Goal: Task Accomplishment & Management: Manage account settings

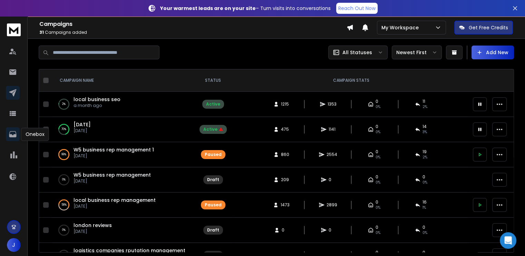
click at [17, 133] on link at bounding box center [13, 134] width 14 height 14
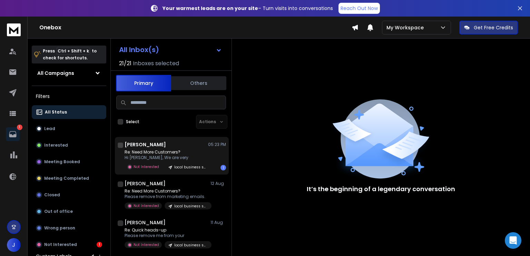
click at [195, 156] on p "Hi [PERSON_NAME], We are very" at bounding box center [166, 158] width 83 height 6
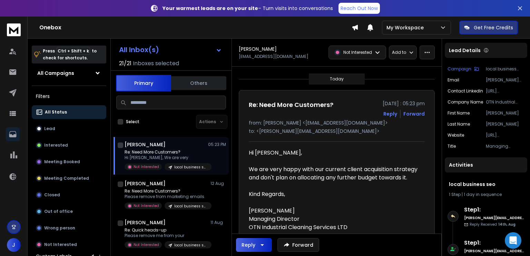
scroll to position [34, 0]
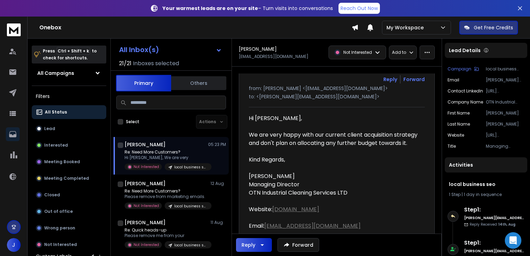
click at [245, 247] on div "Reply" at bounding box center [248, 244] width 14 height 7
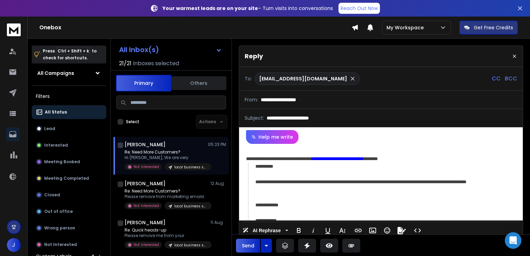
click at [253, 248] on button "Send" at bounding box center [248, 246] width 24 height 14
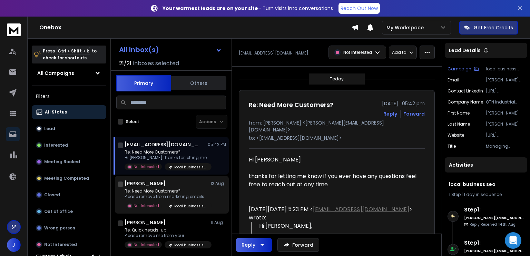
click at [181, 187] on div "[PERSON_NAME] [DATE]" at bounding box center [175, 183] width 101 height 7
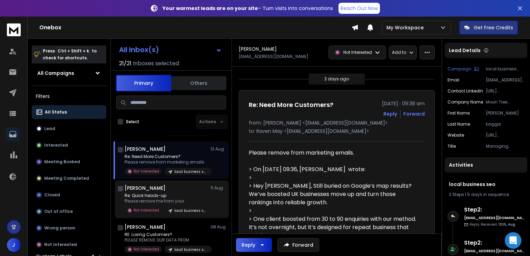
click at [172, 192] on div "[PERSON_NAME] [DATE] Re: Quick heads-up Please remove me from your Not Interest…" at bounding box center [175, 199] width 101 height 29
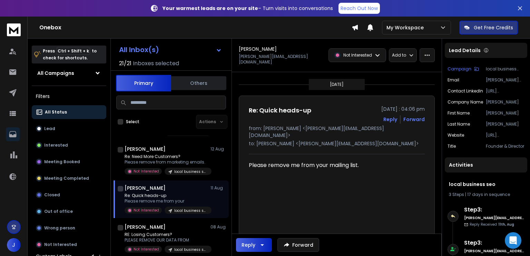
click at [18, 190] on div "J" at bounding box center [14, 138] width 28 height 242
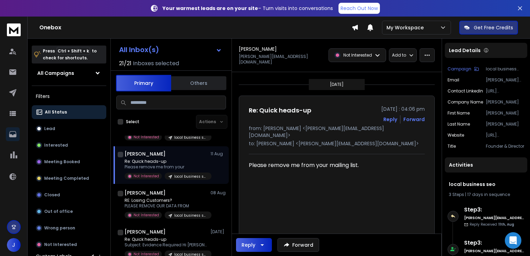
scroll to position [69, 0]
click at [192, 161] on p "Re: Quick heads-up" at bounding box center [166, 161] width 83 height 6
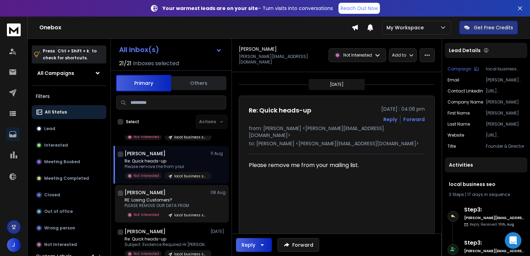
click at [184, 198] on p "RE: Losing Customers?" at bounding box center [166, 200] width 83 height 6
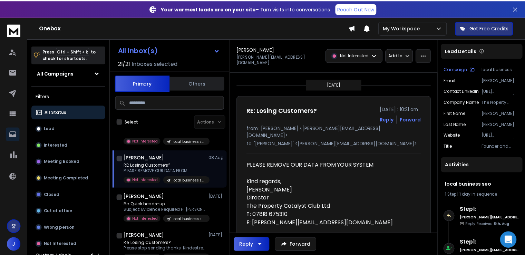
scroll to position [0, 0]
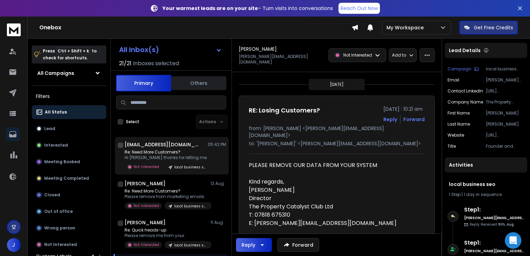
click at [202, 154] on p "Re: Need More Customers?" at bounding box center [166, 152] width 83 height 6
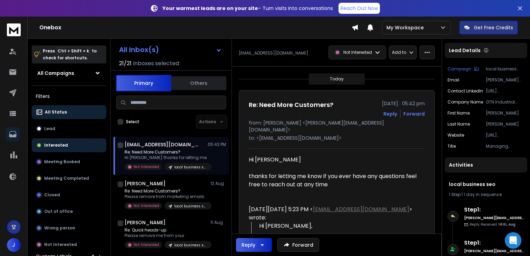
click at [75, 147] on button "Interested" at bounding box center [69, 145] width 75 height 14
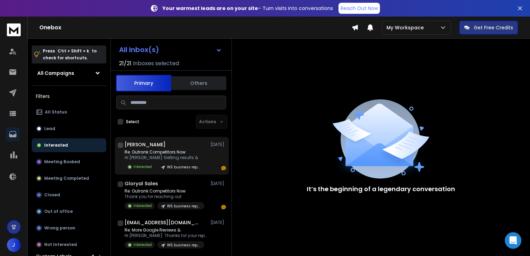
click at [196, 156] on p "Hi [PERSON_NAME] Getting results &" at bounding box center [165, 158] width 80 height 6
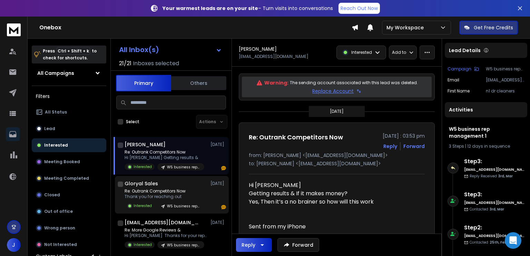
click at [185, 189] on p "Re: Outrank Competitors Now" at bounding box center [165, 191] width 80 height 6
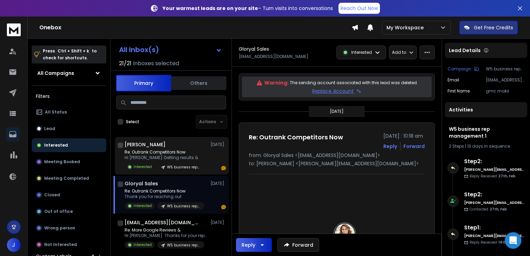
click at [197, 154] on p "Re: Outrank Competitors Now" at bounding box center [165, 152] width 80 height 6
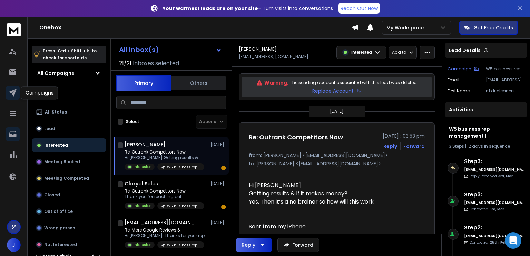
click at [13, 91] on icon at bounding box center [12, 92] width 7 height 7
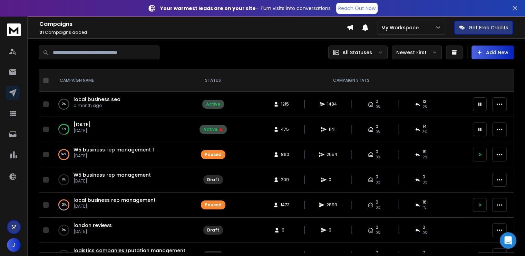
click at [101, 99] on span "local business seo" at bounding box center [96, 99] width 47 height 7
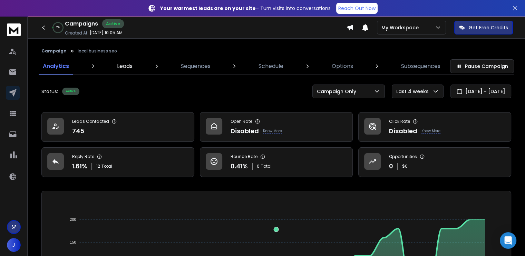
click at [129, 68] on p "Leads" at bounding box center [125, 66] width 16 height 8
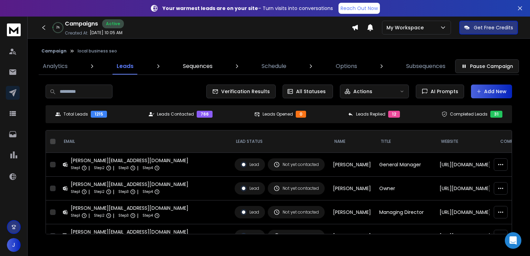
click at [205, 68] on p "Sequences" at bounding box center [198, 66] width 30 height 8
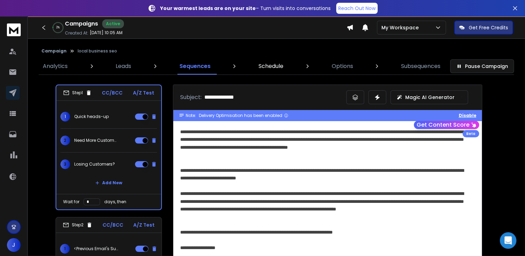
click at [267, 67] on p "Schedule" at bounding box center [270, 66] width 25 height 8
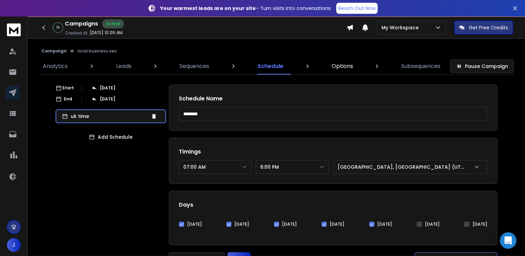
click at [348, 66] on p "Options" at bounding box center [341, 66] width 21 height 8
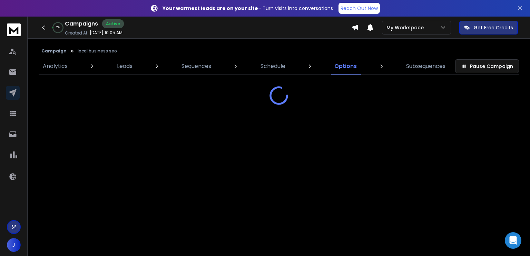
select select "*"
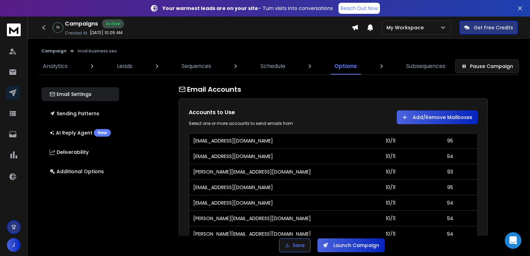
click at [80, 95] on p "Email Settings" at bounding box center [71, 94] width 42 height 7
click at [14, 94] on icon at bounding box center [12, 92] width 7 height 7
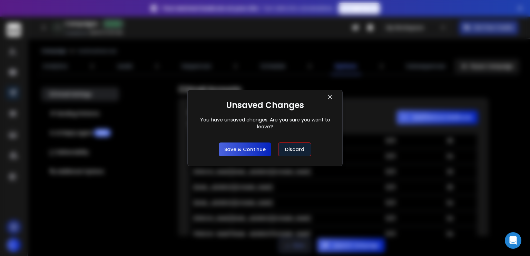
click at [235, 147] on button "Save & Continue" at bounding box center [245, 149] width 52 height 14
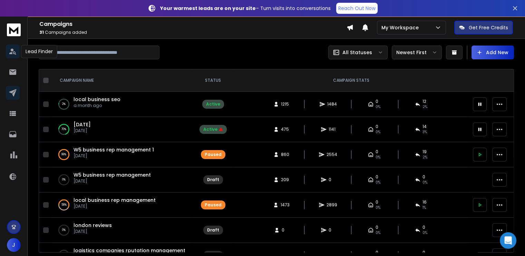
click at [10, 52] on icon at bounding box center [13, 51] width 8 height 8
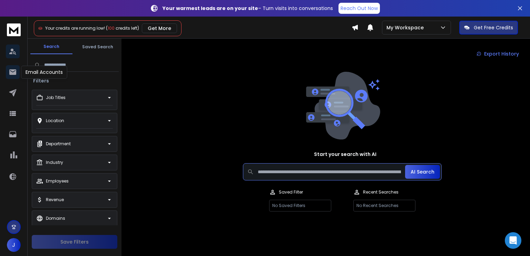
click at [15, 71] on icon at bounding box center [12, 72] width 7 height 6
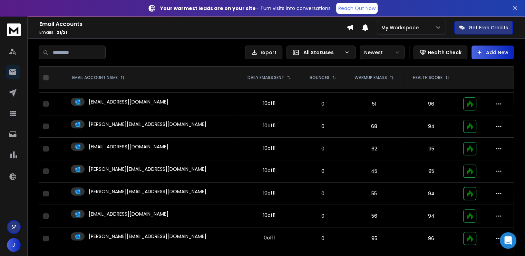
scroll to position [310, 0]
